Goal: Navigation & Orientation: Find specific page/section

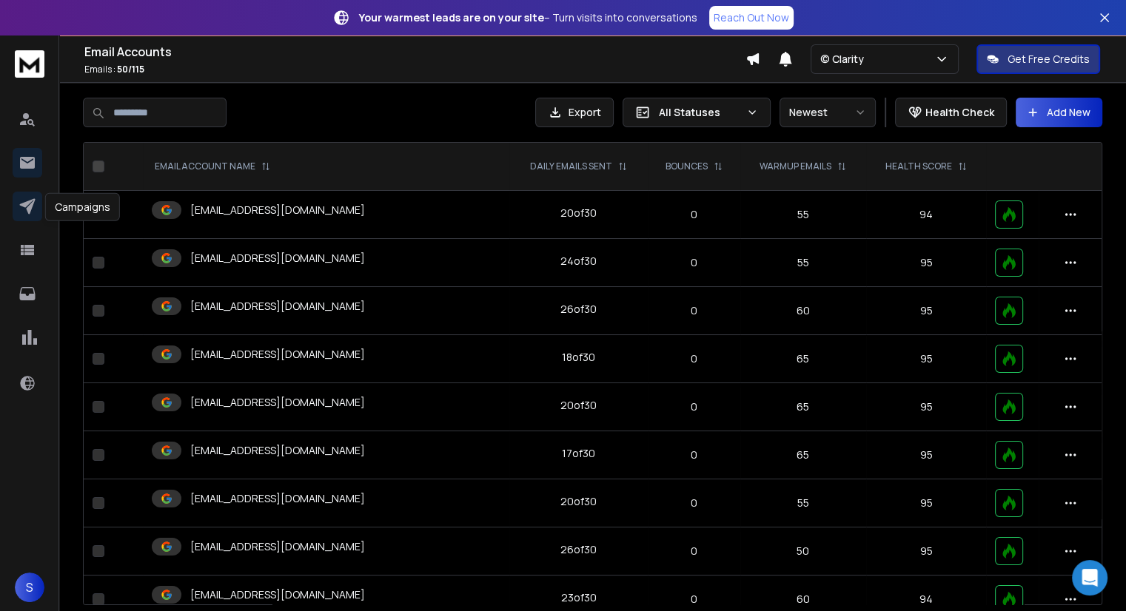
click at [24, 199] on icon at bounding box center [28, 207] width 18 height 18
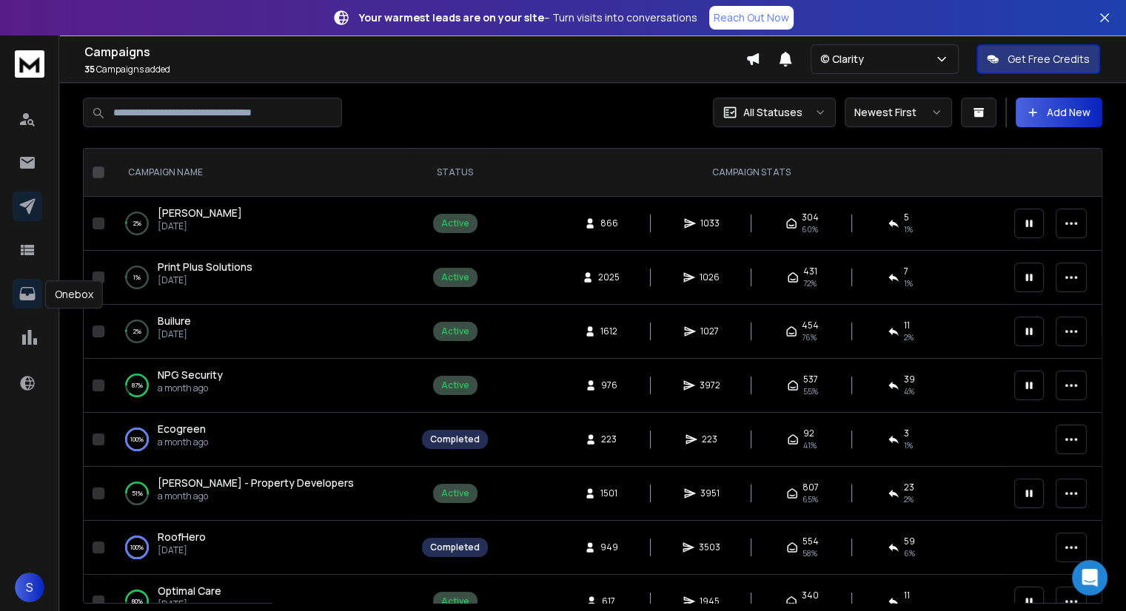
click at [30, 286] on icon at bounding box center [28, 294] width 18 height 18
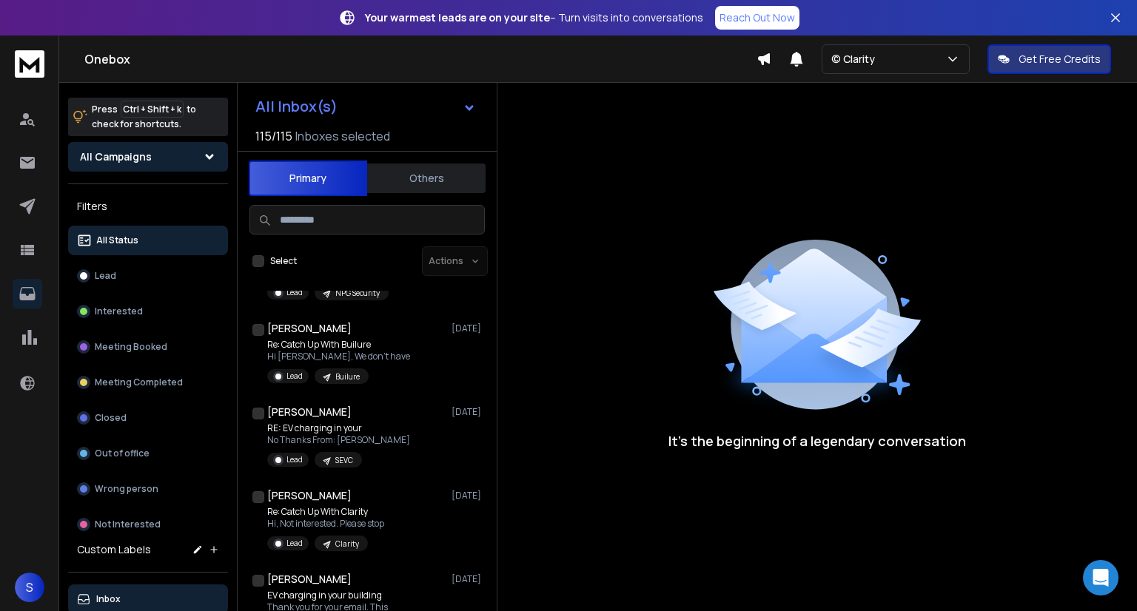
click at [197, 161] on button "All Campaigns" at bounding box center [148, 157] width 160 height 30
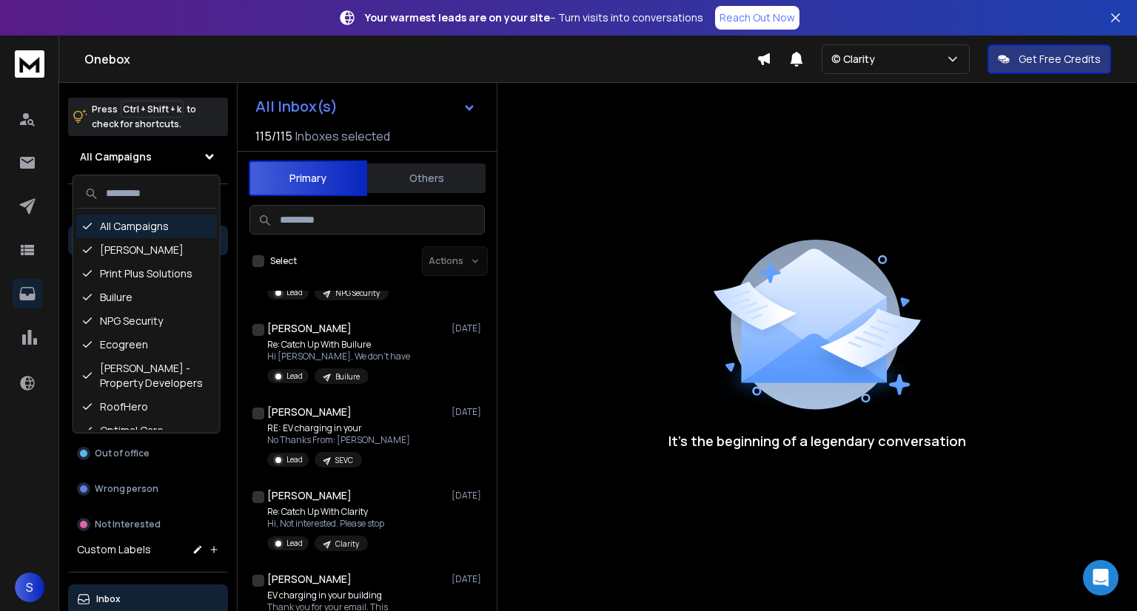
click at [132, 228] on div "All Campaigns" at bounding box center [146, 227] width 141 height 24
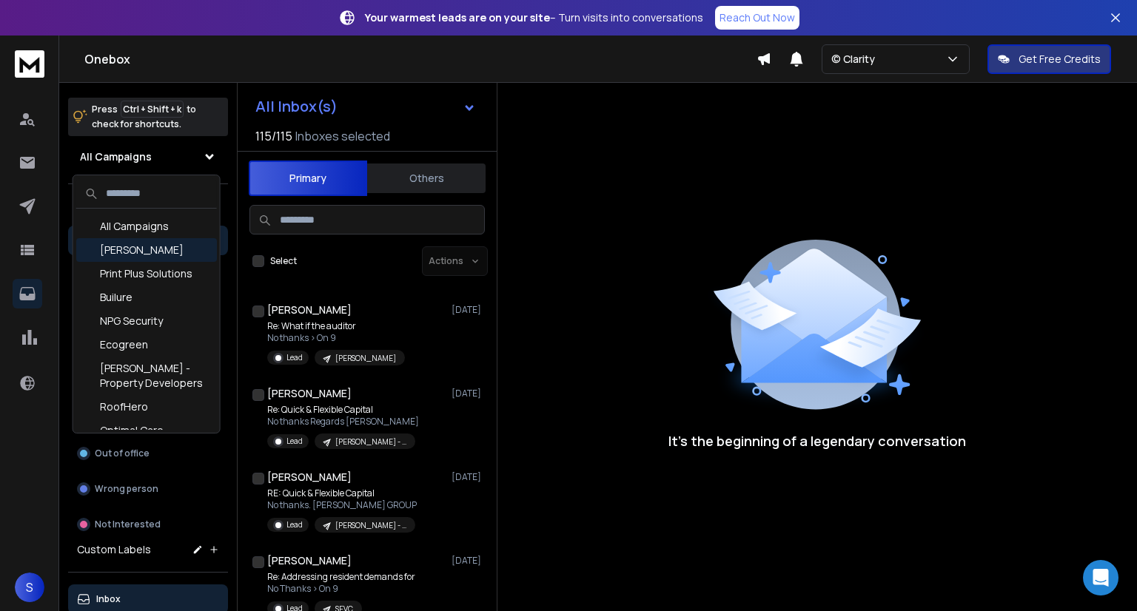
click at [121, 246] on div "[PERSON_NAME]" at bounding box center [146, 250] width 141 height 24
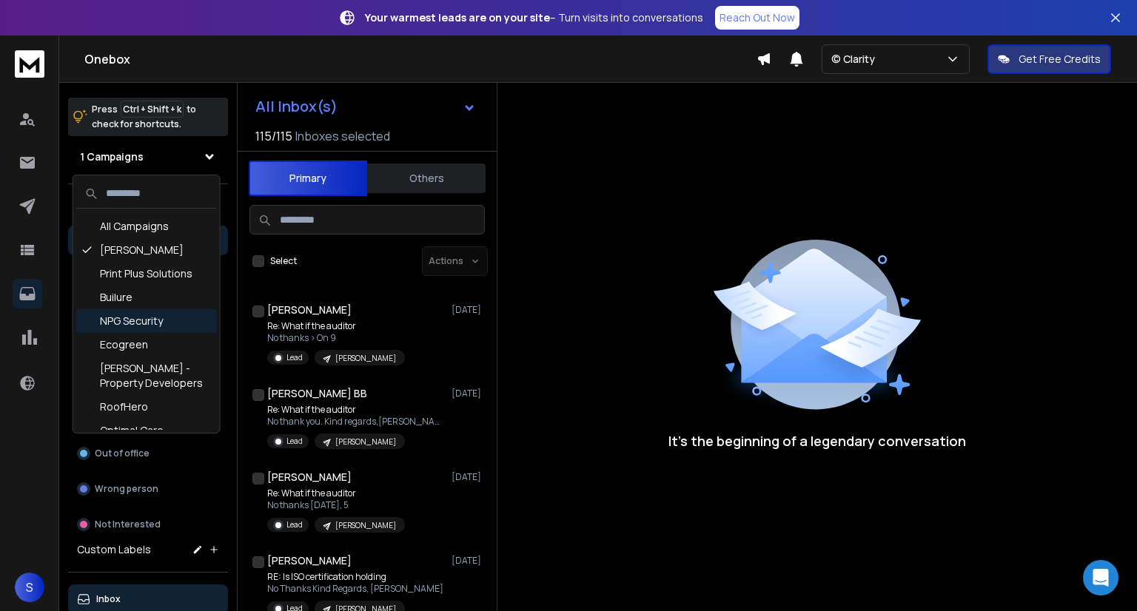
click at [121, 320] on div "NPG Security" at bounding box center [146, 321] width 141 height 24
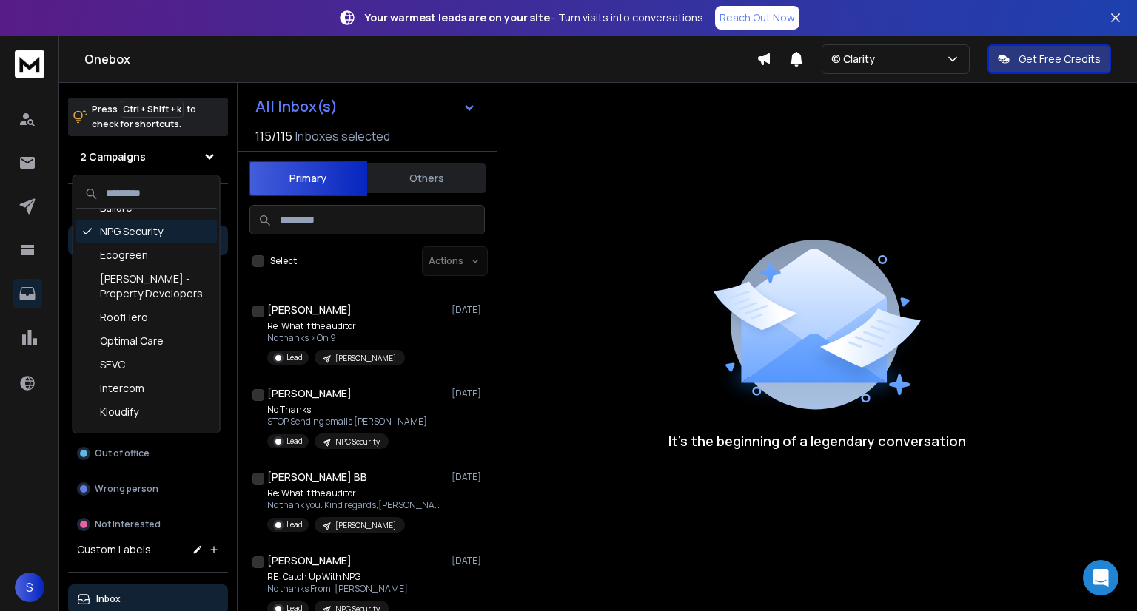
scroll to position [148, 0]
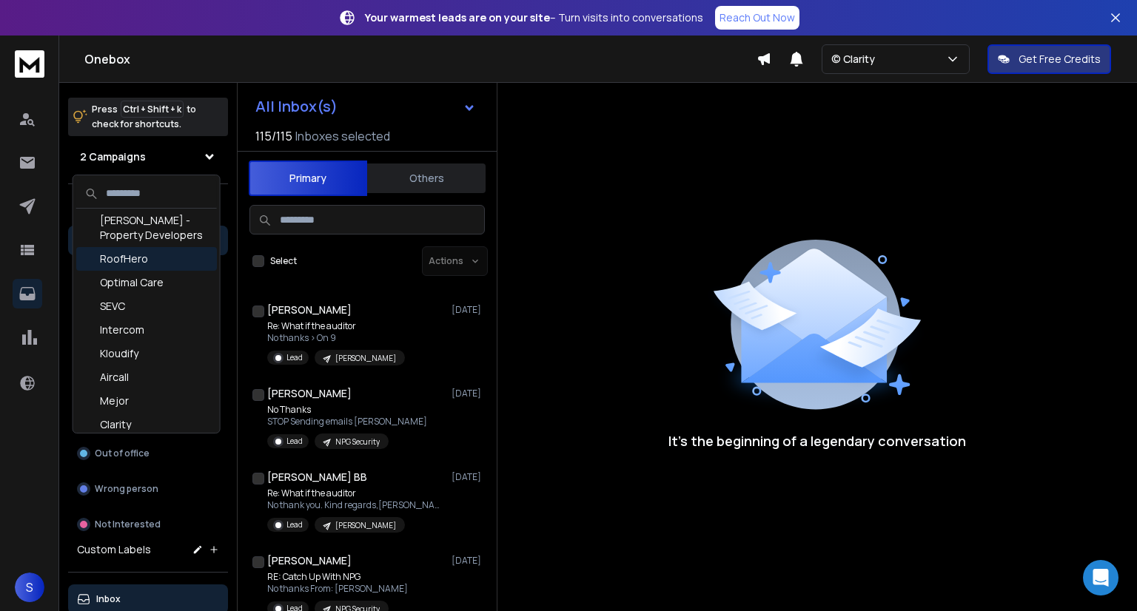
click at [121, 261] on div "RoofHero" at bounding box center [146, 259] width 141 height 24
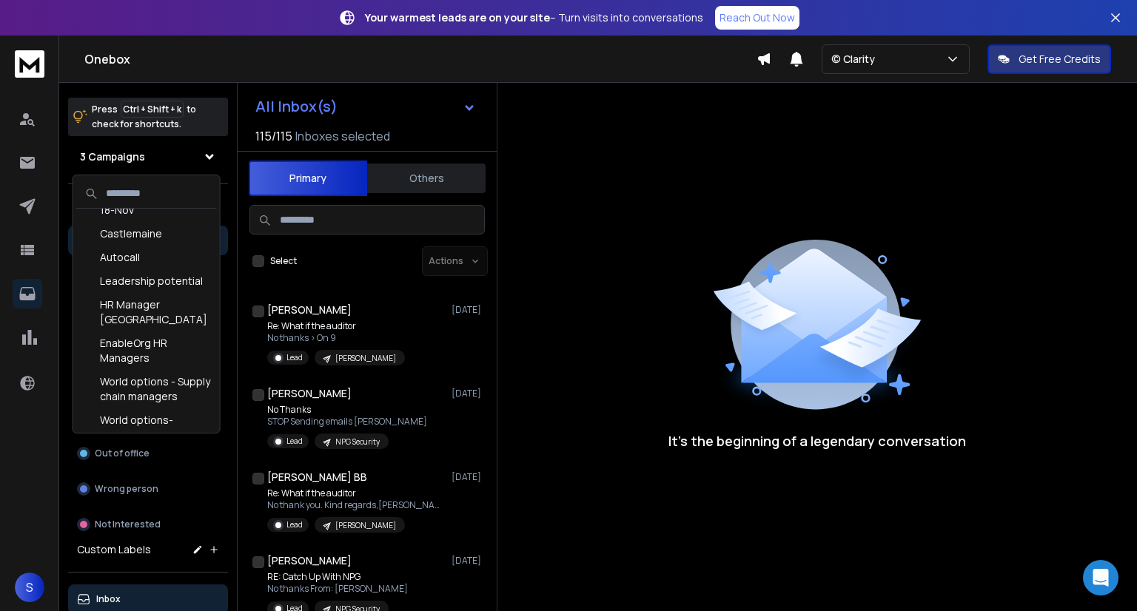
scroll to position [829, 0]
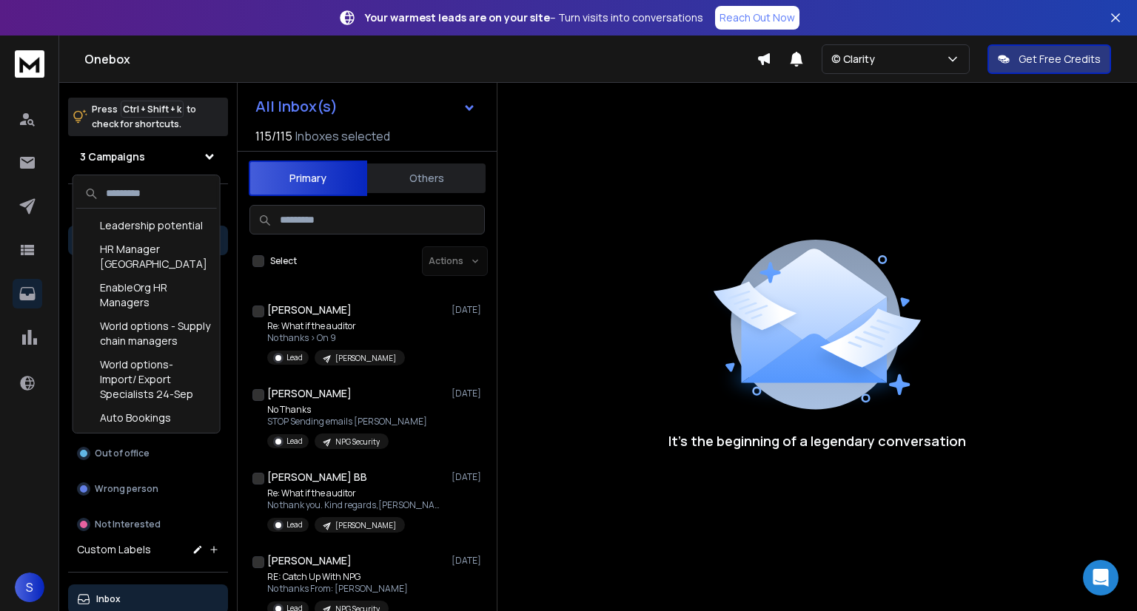
click at [603, 198] on div "It’s the beginning of a legendary conversation" at bounding box center [816, 342] width 639 height 519
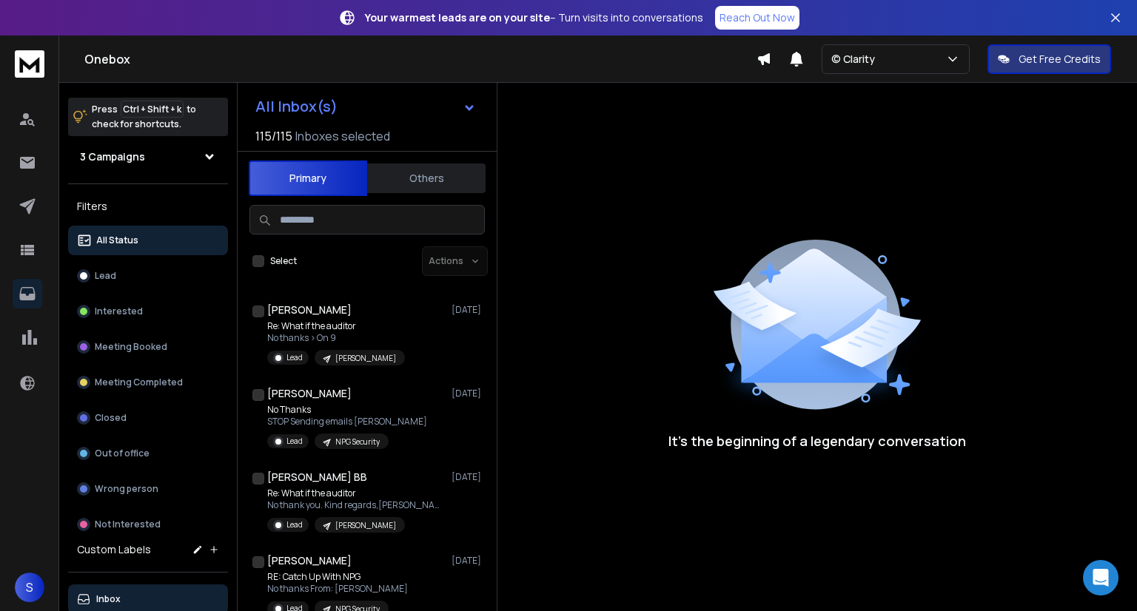
click at [854, 124] on div "It’s the beginning of a legendary conversation" at bounding box center [816, 342] width 639 height 519
click at [90, 283] on button "Lead" at bounding box center [148, 276] width 160 height 30
